Goal: Information Seeking & Learning: Check status

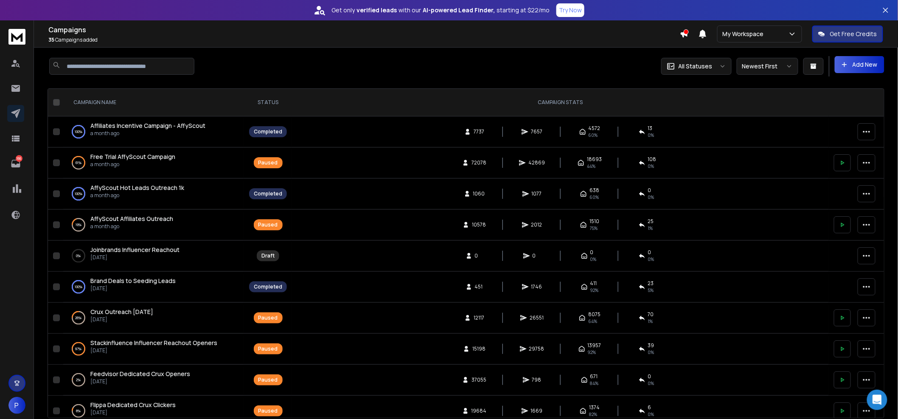
click at [157, 126] on span "Affiliates Incentive Campaign - AffyScout" at bounding box center [147, 125] width 115 height 8
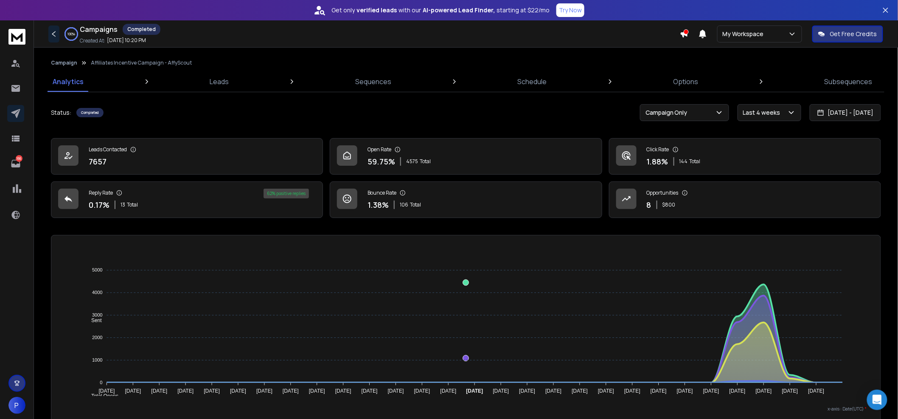
click at [52, 32] on icon at bounding box center [54, 34] width 8 height 8
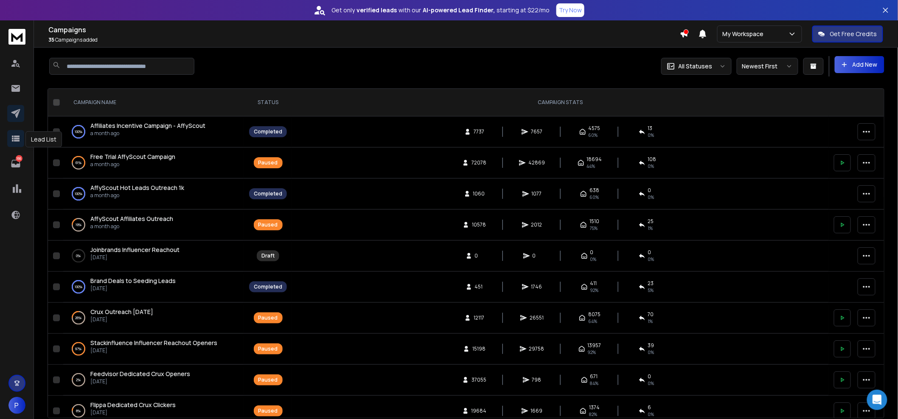
click at [16, 138] on icon at bounding box center [16, 138] width 8 height 6
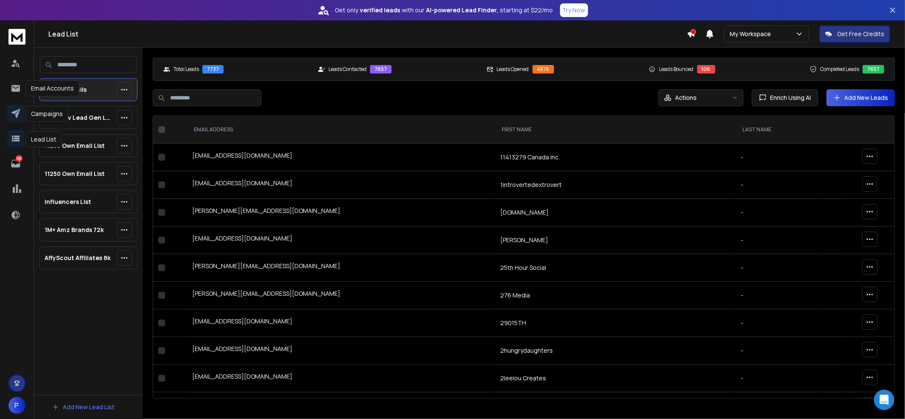
click at [17, 115] on icon at bounding box center [15, 113] width 9 height 9
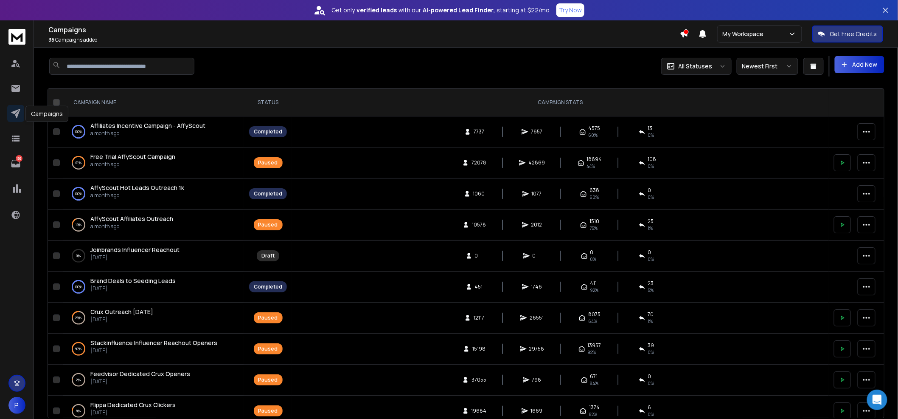
click at [164, 130] on p "a month ago" at bounding box center [147, 133] width 115 height 7
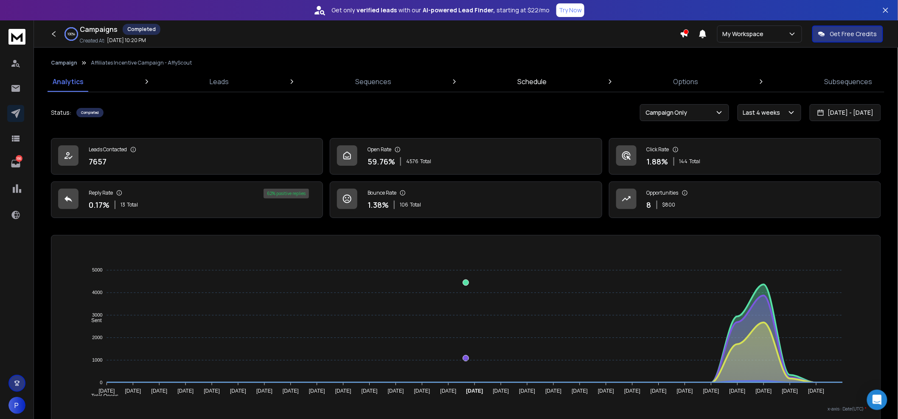
click at [537, 79] on p "Schedule" at bounding box center [532, 81] width 29 height 10
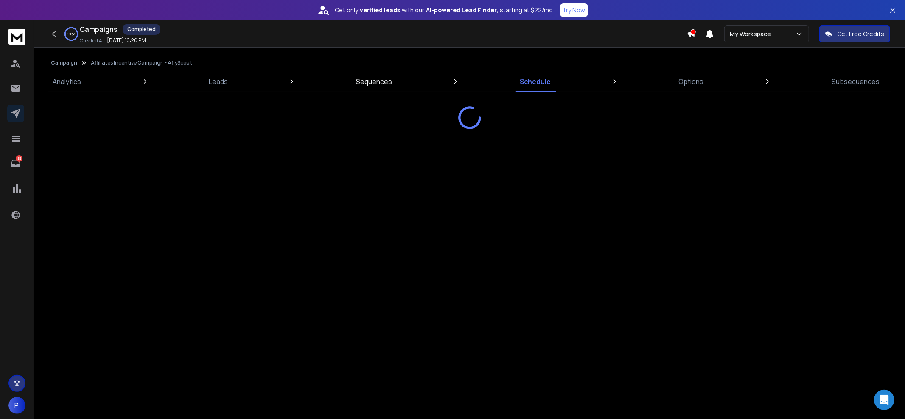
click at [374, 83] on p "Sequences" at bounding box center [374, 81] width 36 height 10
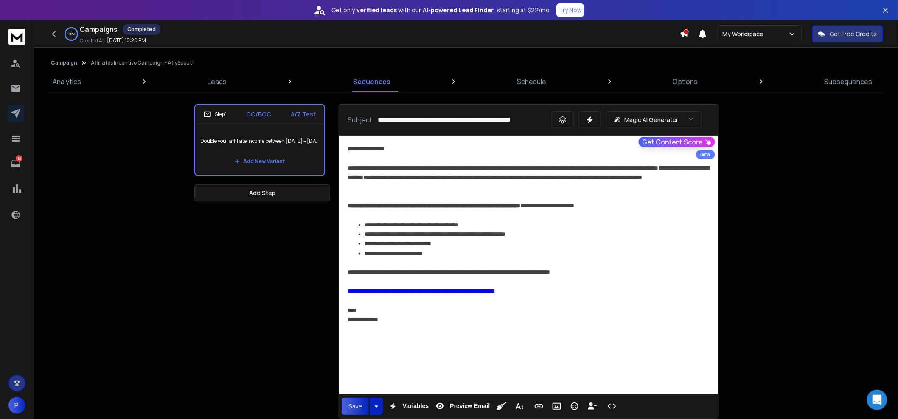
click at [389, 292] on strong "**********" at bounding box center [421, 291] width 147 height 6
click at [458, 312] on icon "button" at bounding box center [460, 311] width 6 height 6
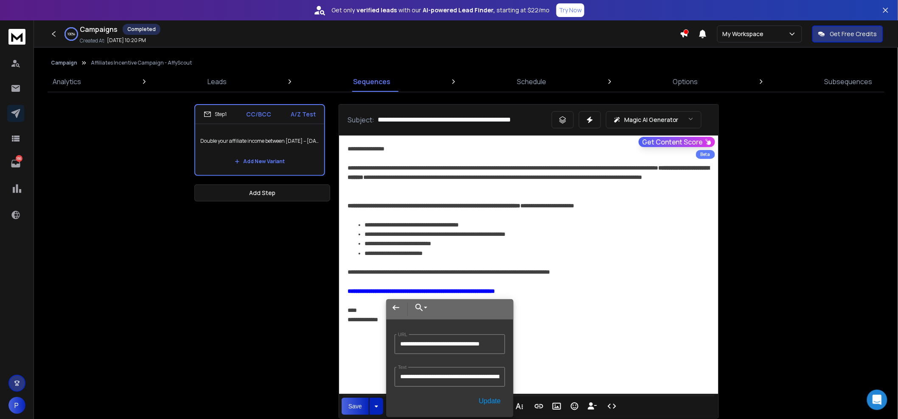
scroll to position [0, 3]
click at [570, 244] on li "**********" at bounding box center [538, 243] width 346 height 9
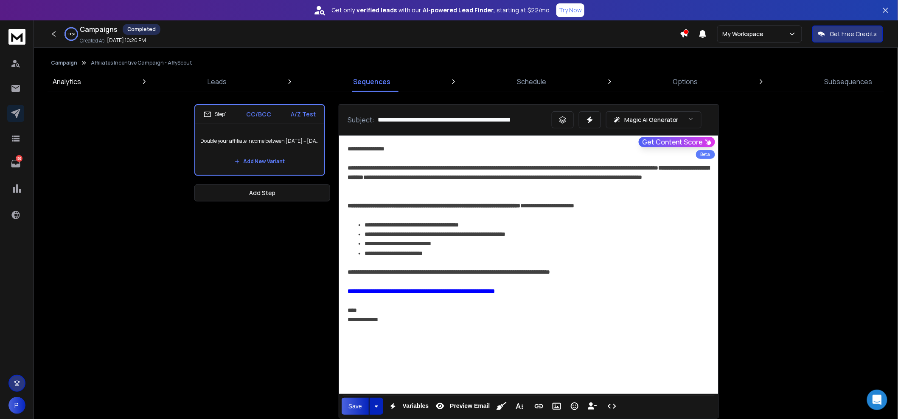
click at [64, 84] on p "Analytics" at bounding box center [67, 81] width 28 height 10
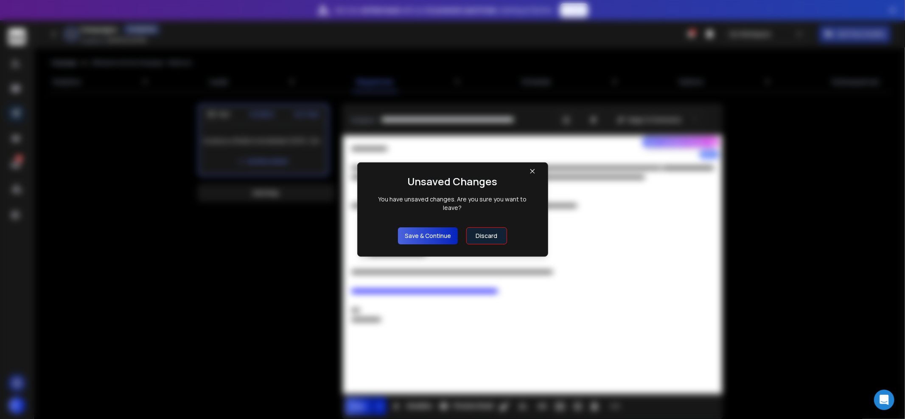
click at [481, 234] on button "Discard" at bounding box center [487, 235] width 41 height 17
